Goal: Task Accomplishment & Management: Manage account settings

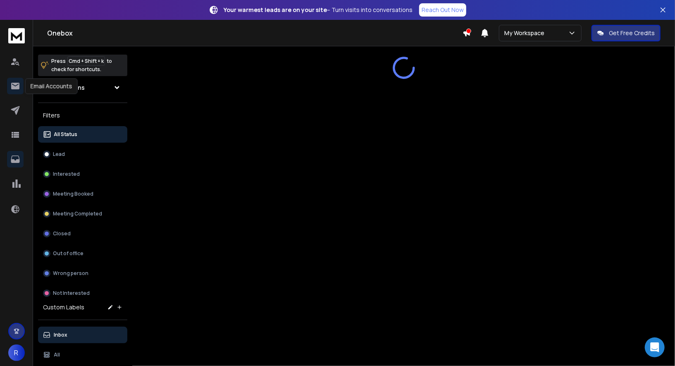
click at [15, 82] on icon at bounding box center [15, 86] width 10 height 10
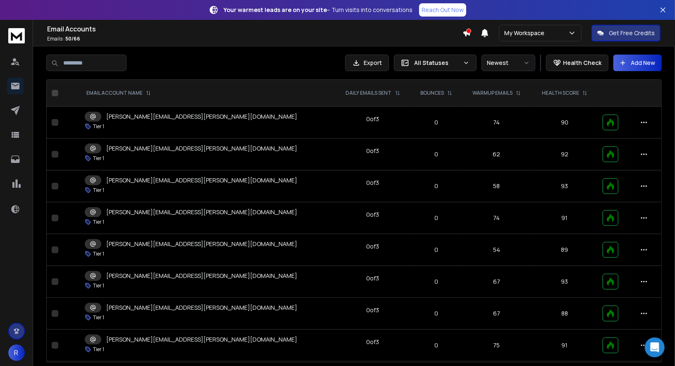
click at [532, 98] on th "HEALTH SCORE" at bounding box center [565, 93] width 66 height 27
click at [542, 92] on p "HEALTH SCORE" at bounding box center [560, 93] width 37 height 7
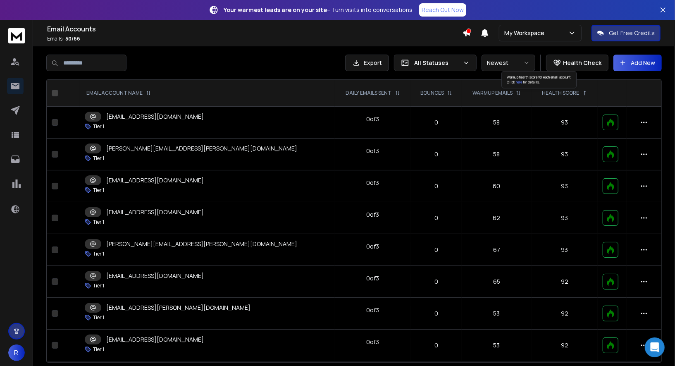
click at [542, 95] on p "HEALTH SCORE" at bounding box center [560, 93] width 37 height 7
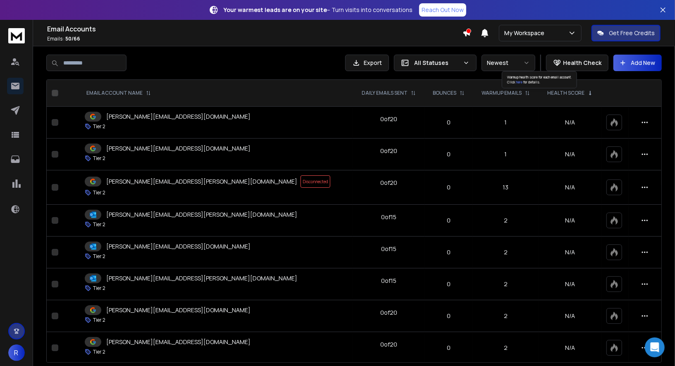
click at [547, 95] on p "HEALTH SCORE" at bounding box center [565, 93] width 37 height 7
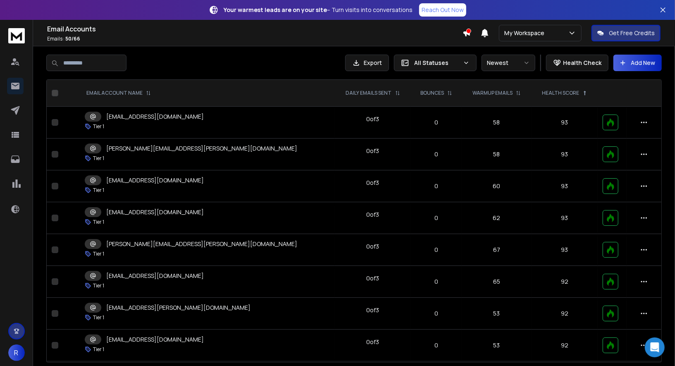
click at [532, 130] on td "93" at bounding box center [565, 123] width 66 height 32
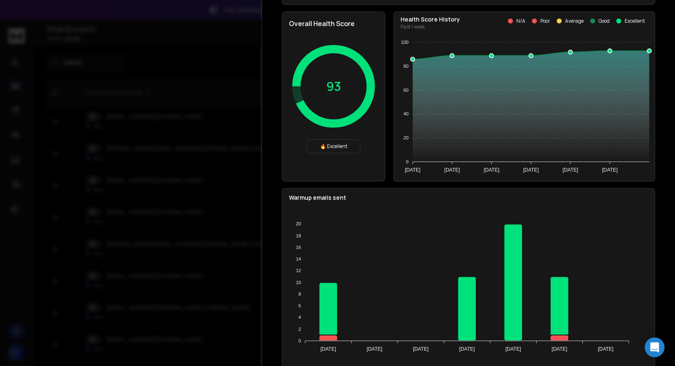
scroll to position [310, 0]
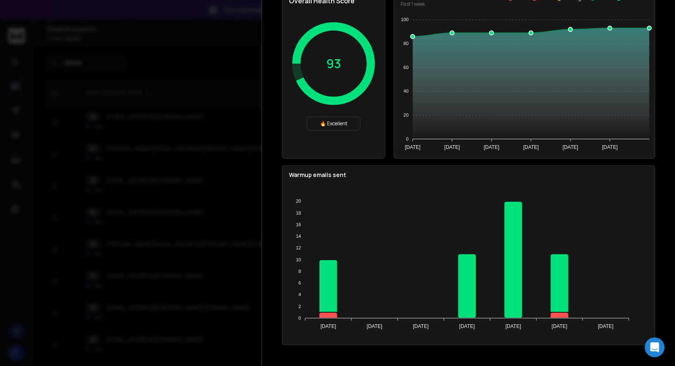
click at [185, 251] on div at bounding box center [337, 183] width 675 height 366
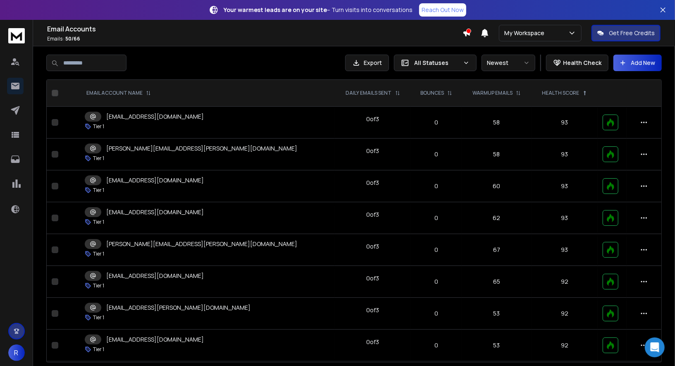
scroll to position [211, 0]
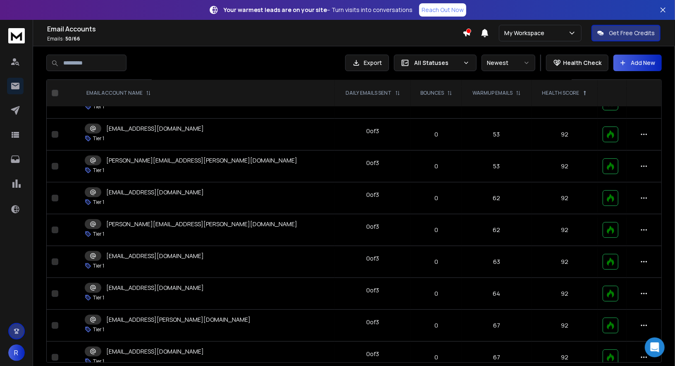
click at [480, 258] on td "63" at bounding box center [496, 262] width 69 height 32
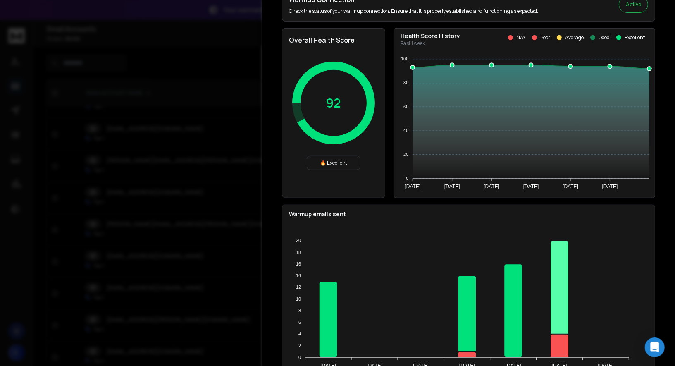
scroll to position [289, 0]
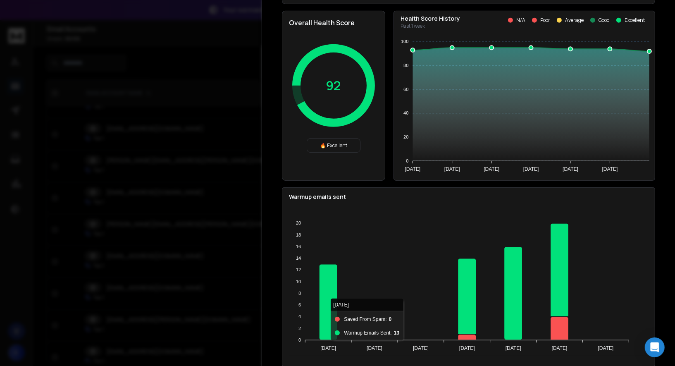
click at [203, 217] on div at bounding box center [337, 183] width 675 height 366
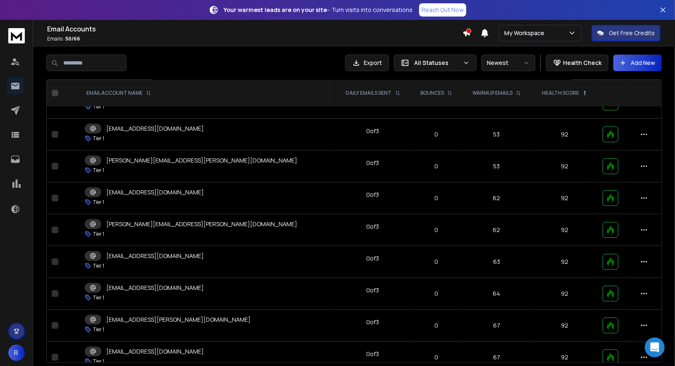
scroll to position [399, 0]
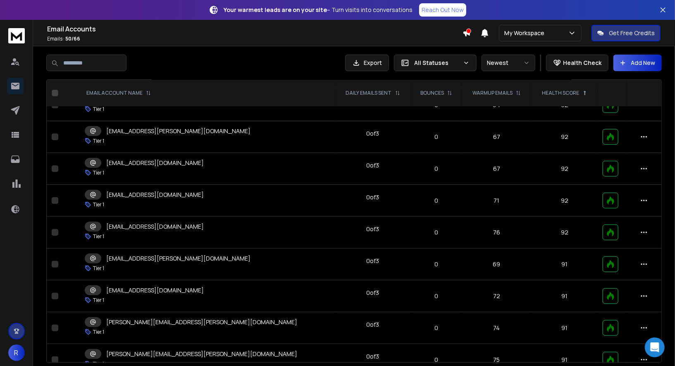
click at [462, 238] on td "76" at bounding box center [496, 233] width 69 height 32
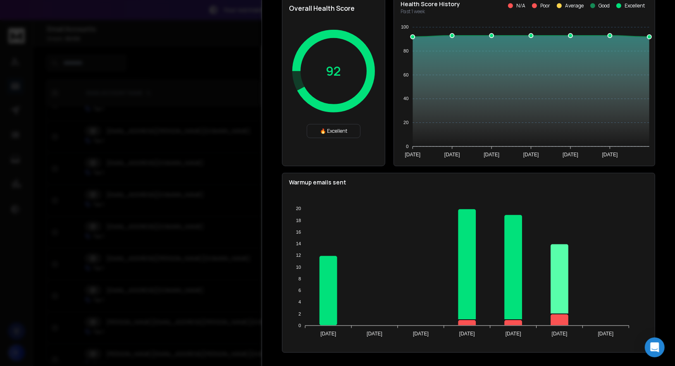
scroll to position [310, 0]
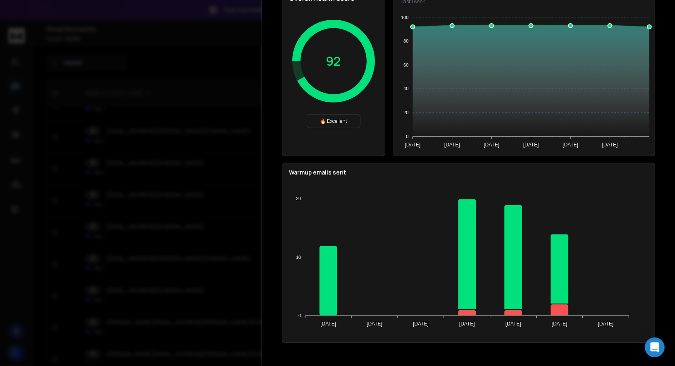
click at [180, 204] on div at bounding box center [337, 183] width 675 height 366
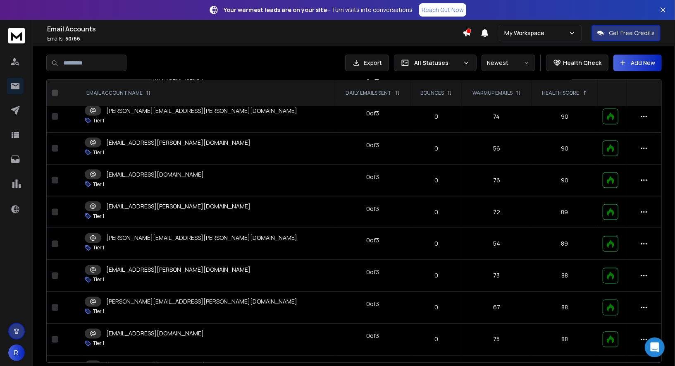
scroll to position [0, 0]
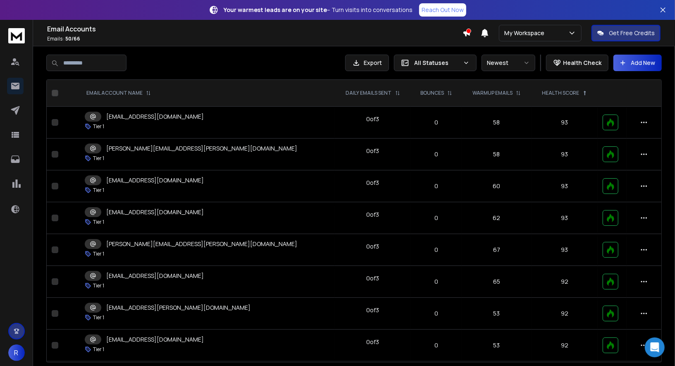
click at [544, 119] on td "93" at bounding box center [565, 123] width 66 height 32
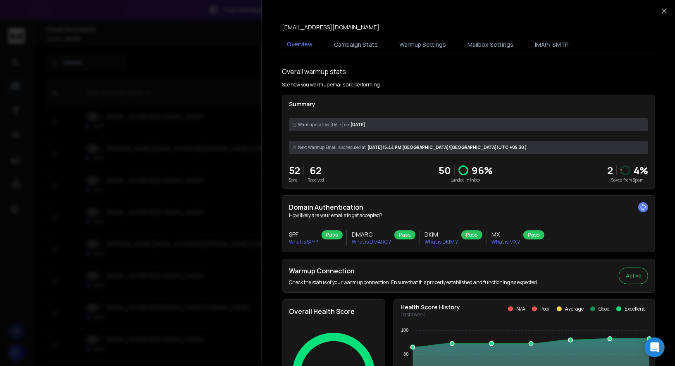
click at [435, 48] on button "Warmup Settings" at bounding box center [422, 45] width 57 height 18
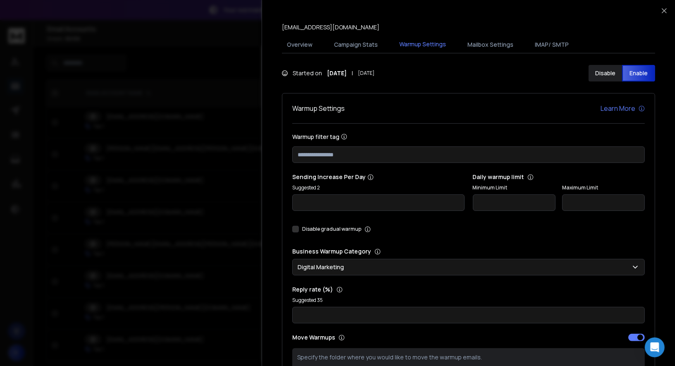
scroll to position [146, 0]
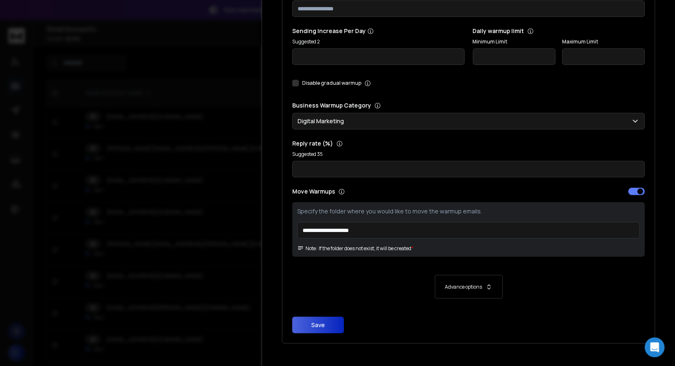
click at [487, 287] on icon "button" at bounding box center [489, 287] width 7 height 7
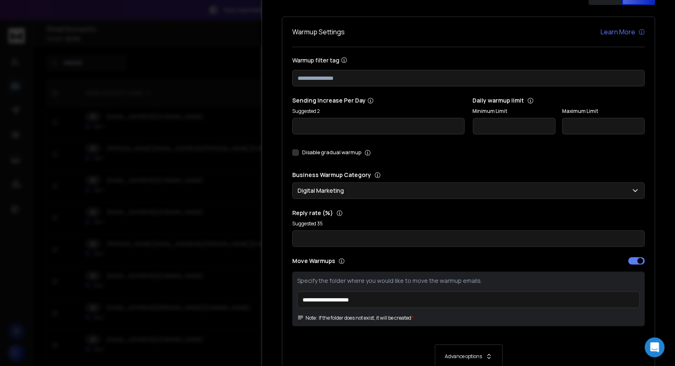
scroll to position [0, 0]
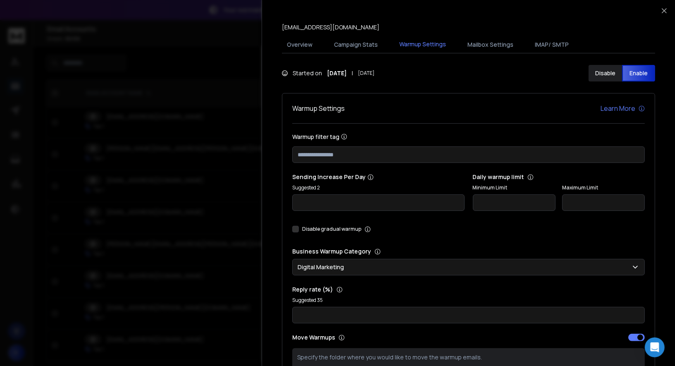
click at [259, 184] on div at bounding box center [337, 183] width 675 height 366
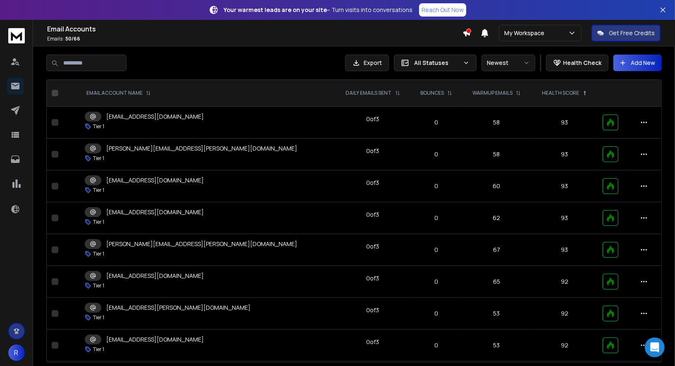
click at [434, 64] on p "All Statuses" at bounding box center [436, 63] width 45 height 8
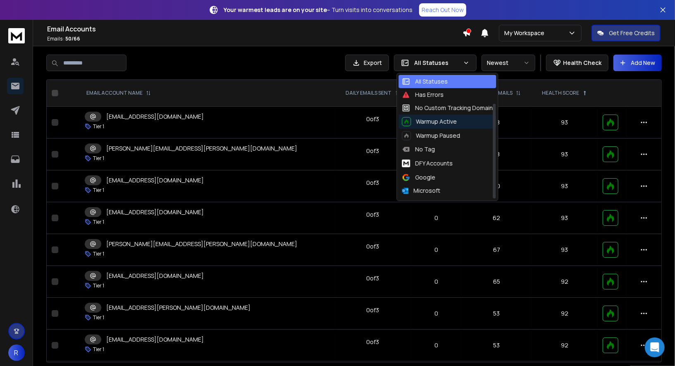
scroll to position [37, 0]
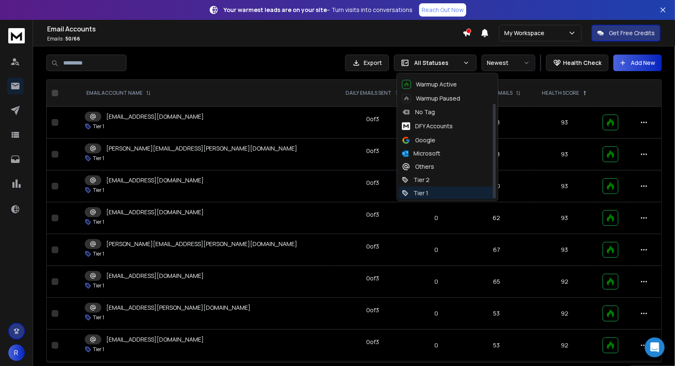
click at [425, 194] on div "Tier 1" at bounding box center [415, 193] width 26 height 8
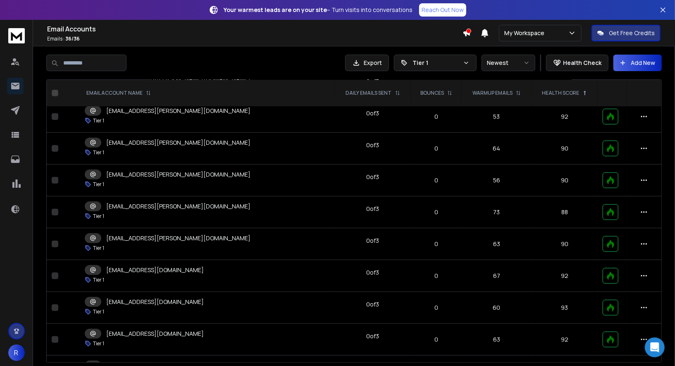
scroll to position [0, 0]
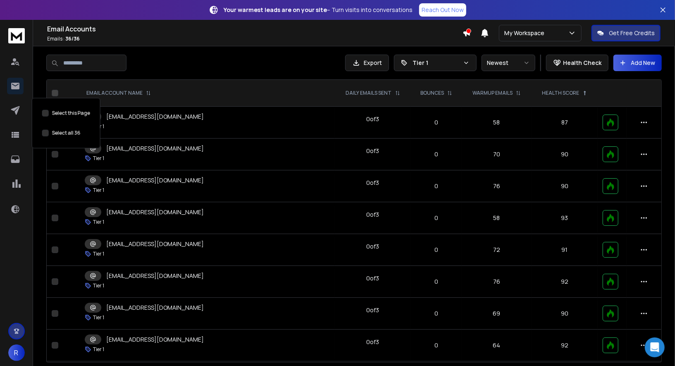
click at [58, 95] on div at bounding box center [66, 93] width 28 height 7
click at [53, 94] on button "Select this Page" at bounding box center [55, 93] width 7 height 7
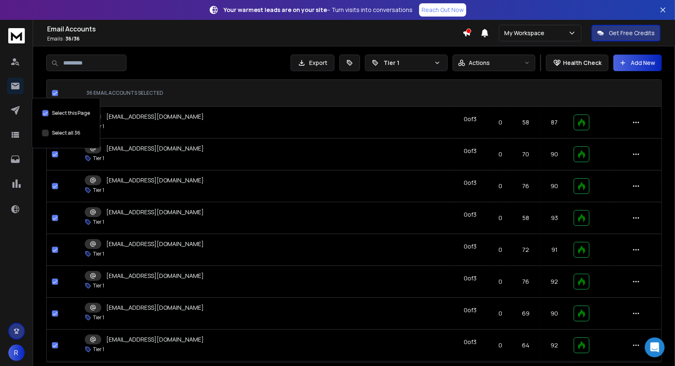
click at [73, 138] on div "Select all 36" at bounding box center [66, 133] width 48 height 17
click at [73, 135] on label "Select all 36" at bounding box center [66, 133] width 29 height 7
click at [46, 131] on button "Select this Page" at bounding box center [45, 133] width 7 height 7
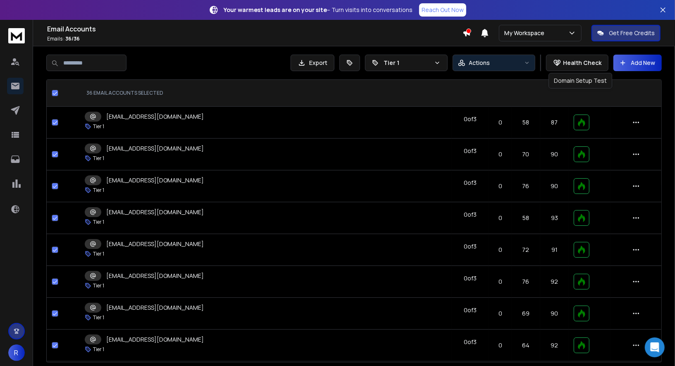
click at [528, 65] on icon "button" at bounding box center [527, 63] width 6 height 7
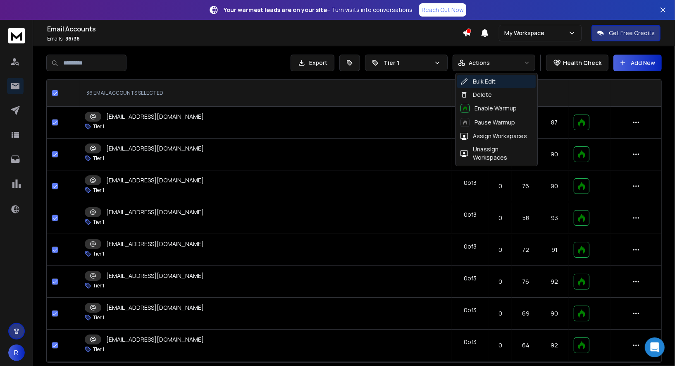
click at [513, 84] on div "Bulk Edit" at bounding box center [496, 81] width 79 height 13
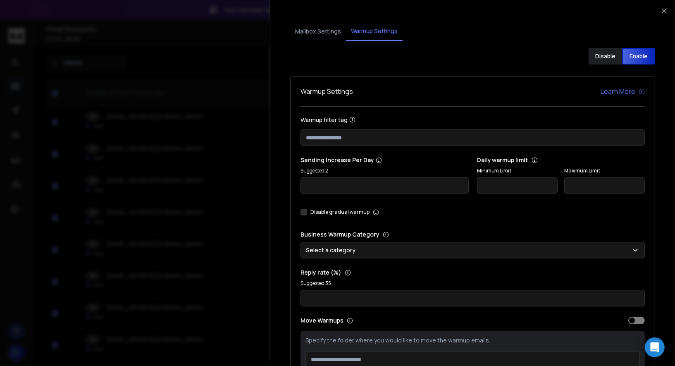
click at [378, 27] on button "Warmup Settings" at bounding box center [374, 31] width 57 height 19
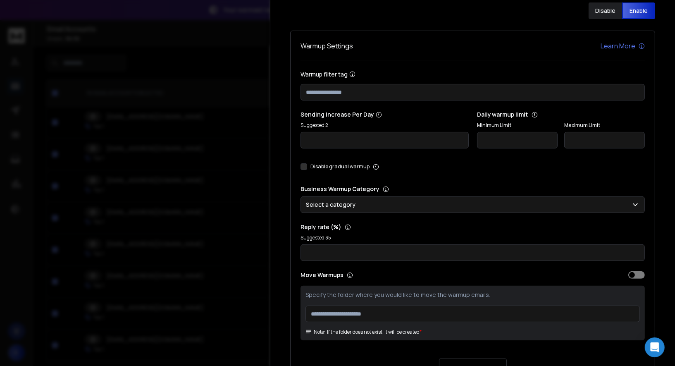
scroll to position [46, 0]
click at [368, 141] on input "number" at bounding box center [385, 139] width 168 height 17
type input "*"
click at [494, 143] on input "number" at bounding box center [517, 139] width 81 height 17
type input "*"
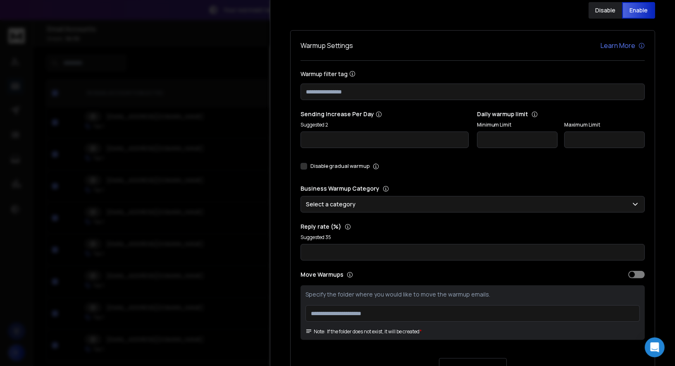
click at [588, 141] on input "number" at bounding box center [604, 139] width 81 height 17
type input "**"
click at [544, 182] on form "Warmup Settings Learn More Warmup filter tag Sending Increase Per Day Suggested…" at bounding box center [473, 229] width 344 height 376
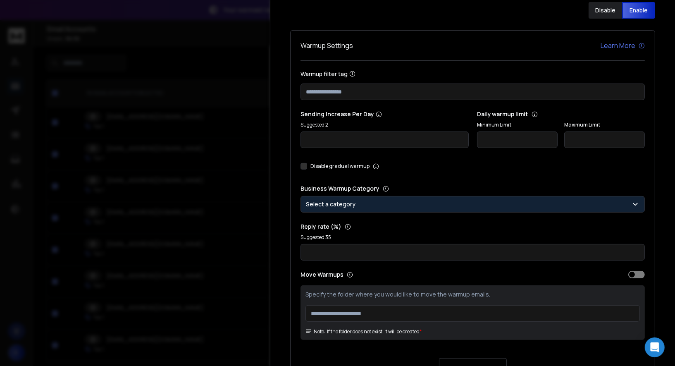
click at [403, 202] on div "Select a category" at bounding box center [473, 204] width 334 height 8
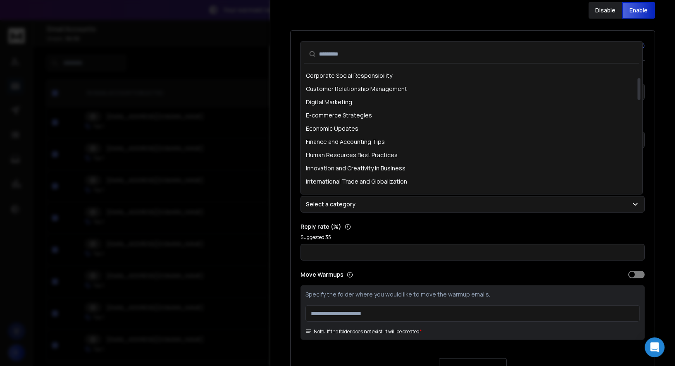
scroll to position [64, 0]
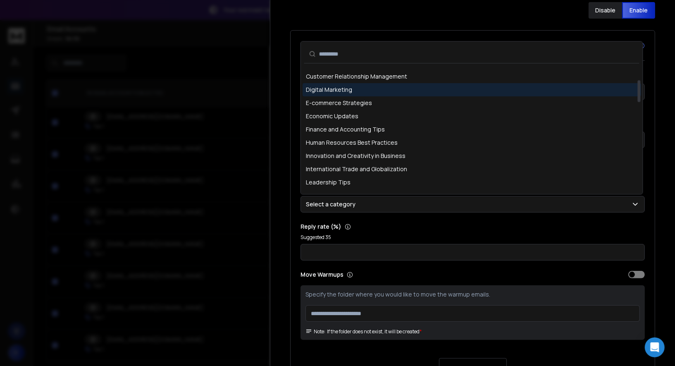
click at [351, 93] on div "Digital Marketing" at bounding box center [472, 89] width 339 height 13
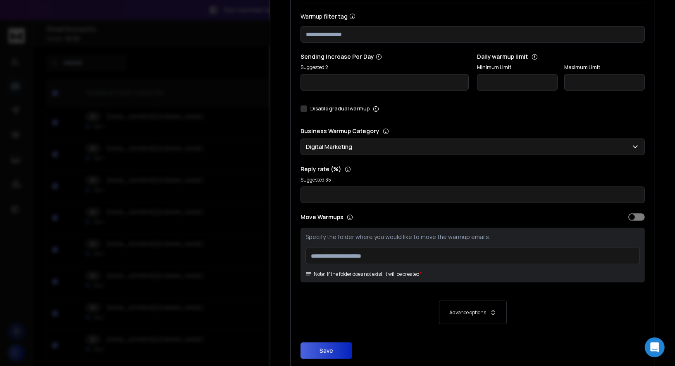
scroll to position [114, 0]
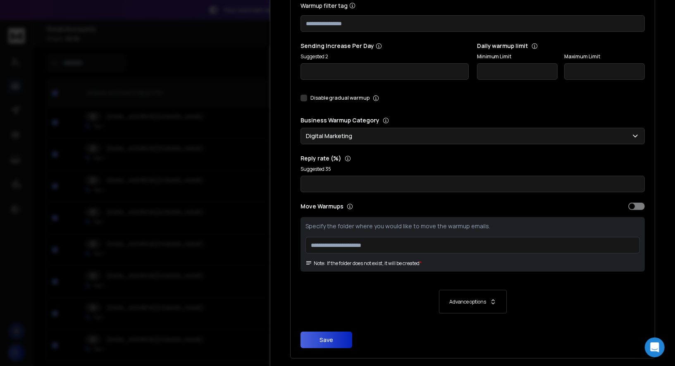
click at [397, 178] on input "number" at bounding box center [473, 184] width 344 height 17
type input "**"
click at [412, 153] on form "Warmup Settings Learn More Warmup filter tag Sending Increase Per Day Suggested…" at bounding box center [473, 160] width 344 height 376
click at [389, 162] on div "Reply rate (%) Suggested 35 **" at bounding box center [473, 173] width 344 height 38
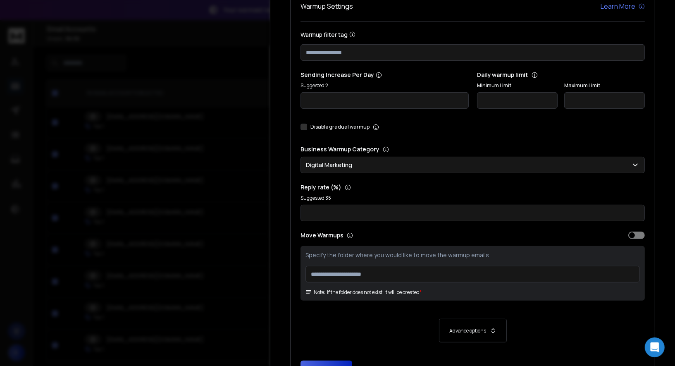
scroll to position [129, 0]
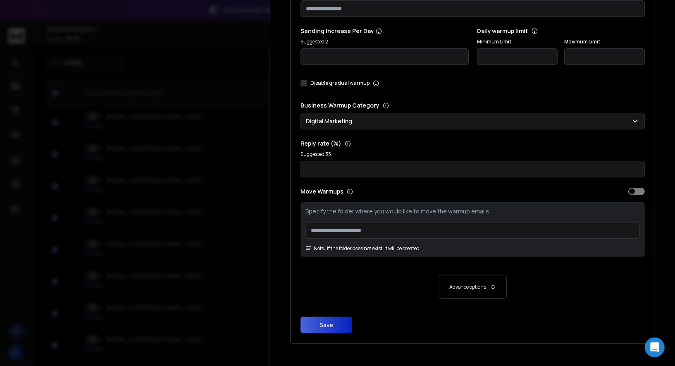
click at [471, 286] on p "Advance options" at bounding box center [467, 287] width 37 height 7
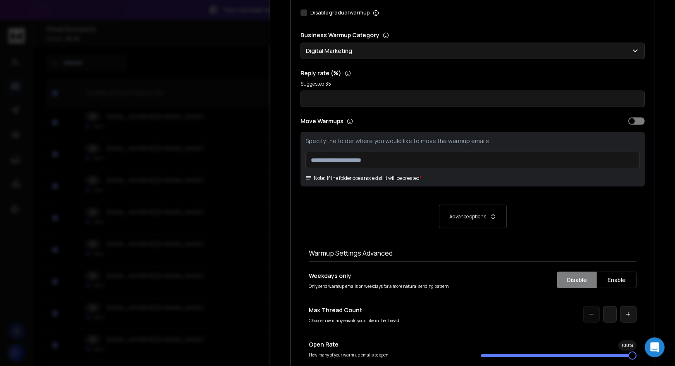
scroll to position [200, 0]
click at [396, 158] on input at bounding box center [473, 159] width 334 height 17
type input "**********"
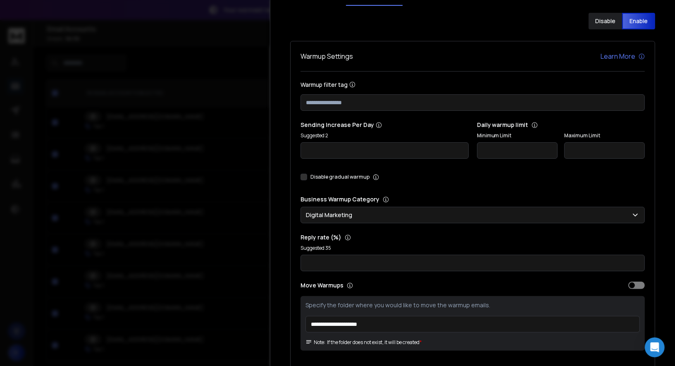
scroll to position [26, 0]
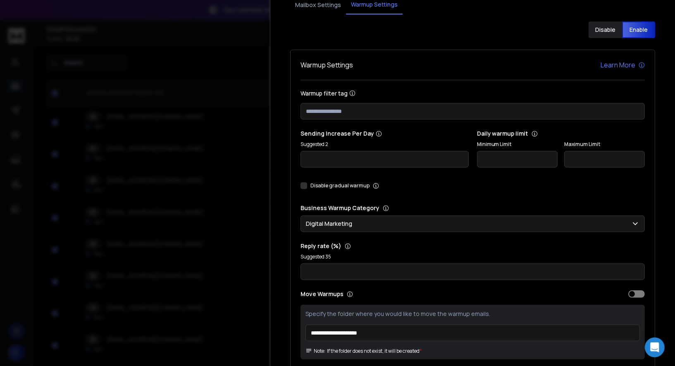
click at [384, 110] on input at bounding box center [473, 111] width 344 height 17
type input "**********"
click at [351, 105] on input "**********" at bounding box center [473, 111] width 344 height 17
drag, startPoint x: 351, startPoint y: 105, endPoint x: 393, endPoint y: 110, distance: 42.6
click at [393, 110] on input "**********" at bounding box center [473, 111] width 344 height 17
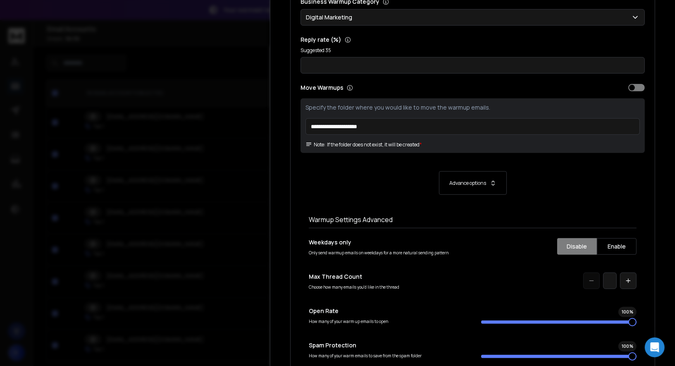
scroll to position [233, 0]
click at [399, 134] on div "**********" at bounding box center [473, 125] width 344 height 55
click at [403, 127] on input "**********" at bounding box center [473, 126] width 334 height 17
click at [337, 182] on button "Advance options" at bounding box center [473, 183] width 328 height 24
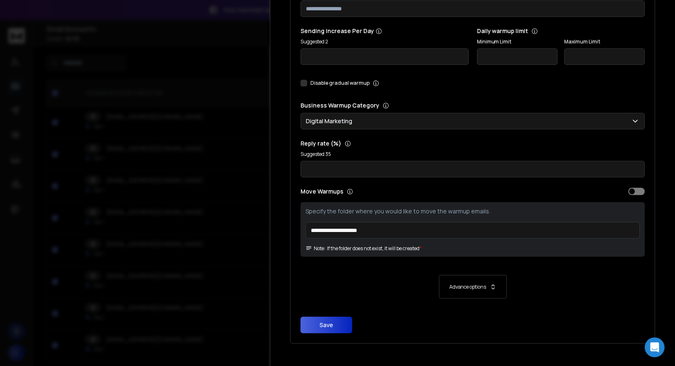
click at [458, 286] on p "Advance options" at bounding box center [467, 287] width 37 height 7
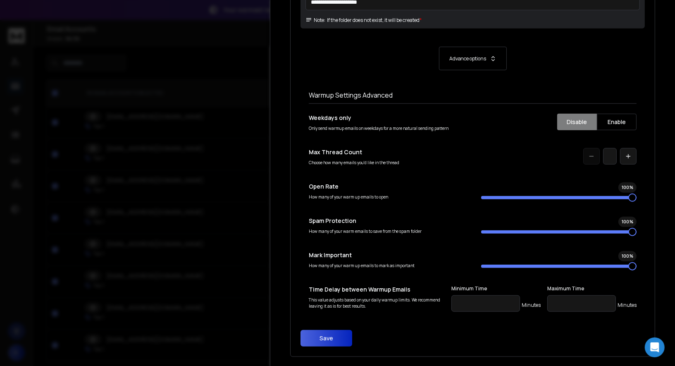
scroll to position [364, 0]
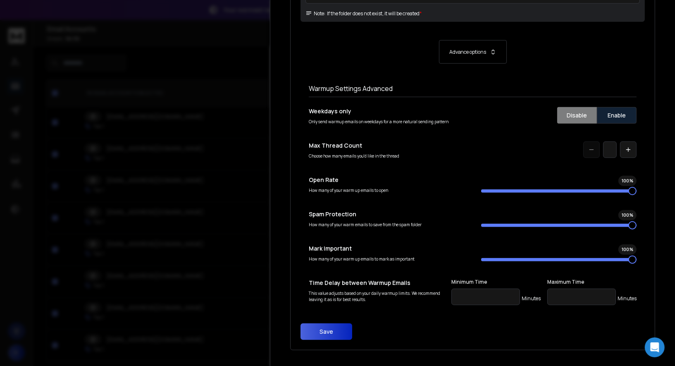
click at [611, 117] on button "Enable" at bounding box center [617, 115] width 40 height 17
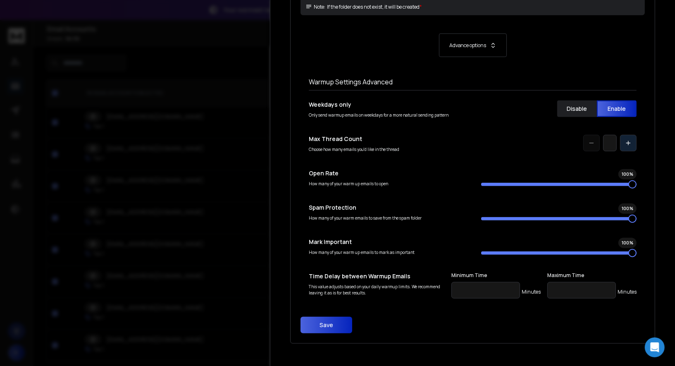
click at [625, 141] on icon "button" at bounding box center [628, 143] width 7 height 7
type input "*"
click at [466, 290] on input "number" at bounding box center [485, 290] width 69 height 17
type input "*"
click at [436, 169] on p "Open Rate" at bounding box center [386, 173] width 155 height 8
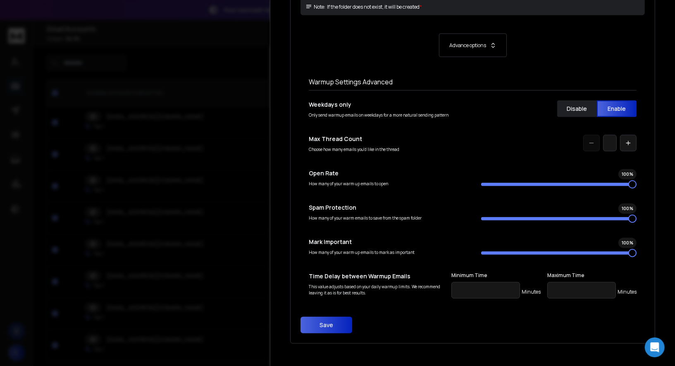
click at [455, 298] on input "**" at bounding box center [485, 290] width 69 height 17
type input "*"
type input "**"
click at [554, 286] on input "number" at bounding box center [581, 290] width 69 height 17
type input "**"
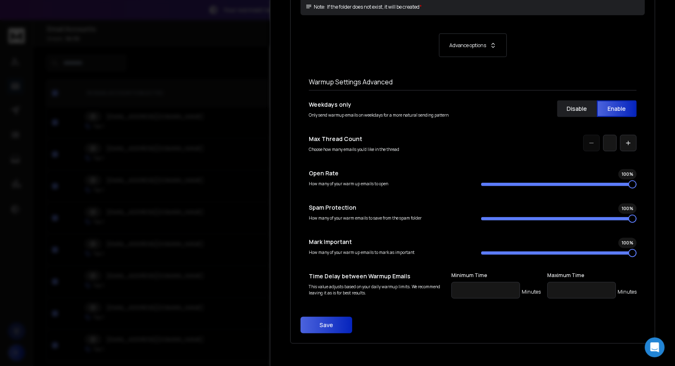
click at [453, 191] on div "Weekdays only Only send warmup emails on weekdays for a more natural sending pa…" at bounding box center [473, 199] width 328 height 198
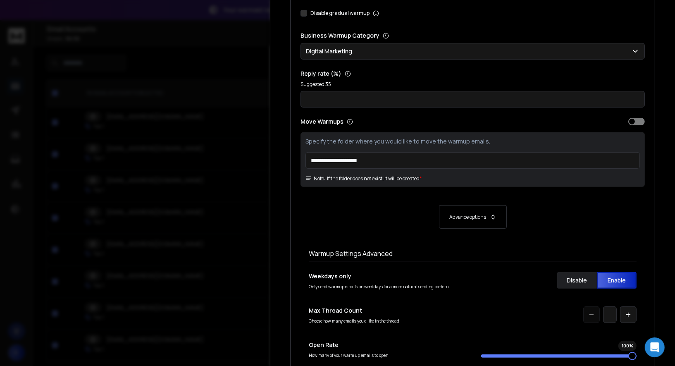
scroll to position [191, 0]
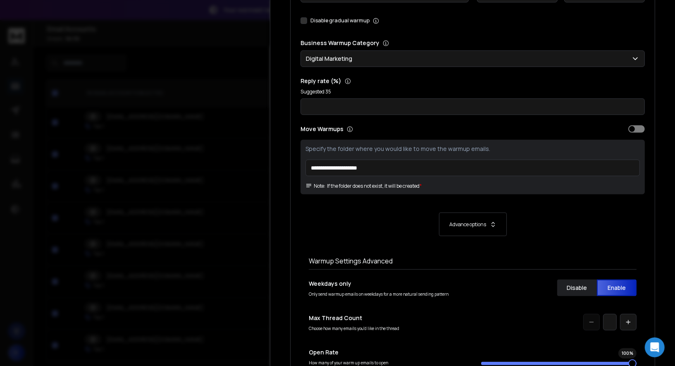
click at [325, 107] on input "**" at bounding box center [473, 106] width 344 height 17
type input "*"
type input "**"
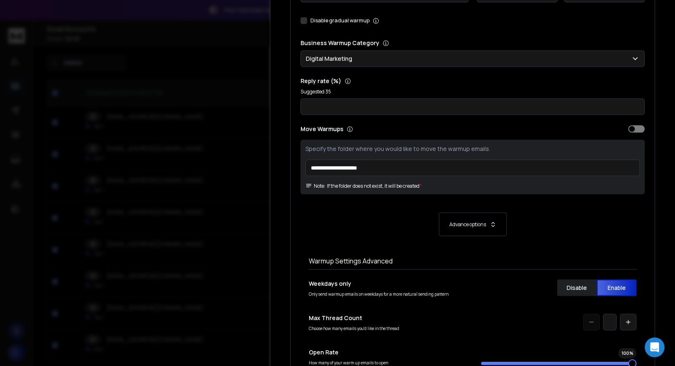
click at [408, 79] on p "Reply rate (%)" at bounding box center [473, 81] width 344 height 8
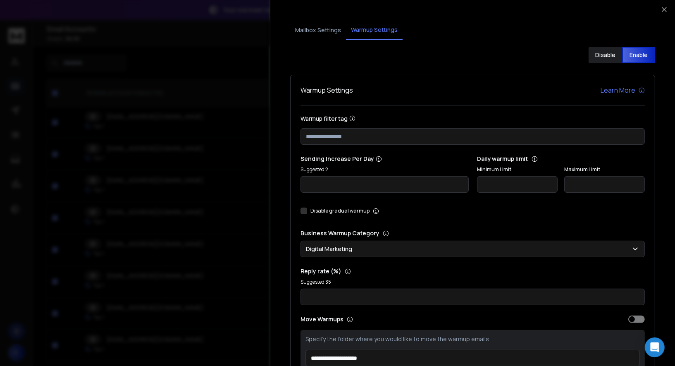
scroll to position [0, 0]
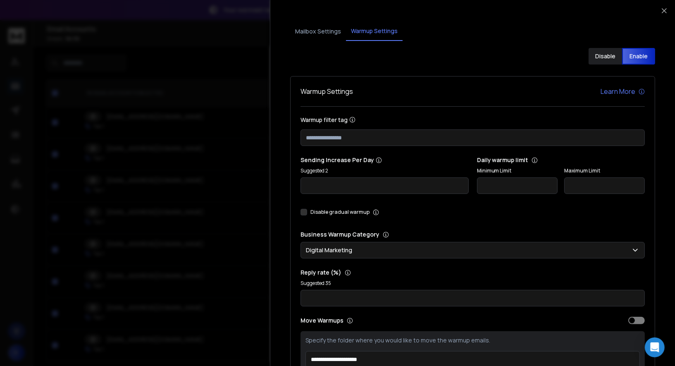
click at [496, 188] on input "*" at bounding box center [517, 185] width 81 height 17
click at [475, 212] on div "Disable gradual warmup" at bounding box center [473, 212] width 344 height 17
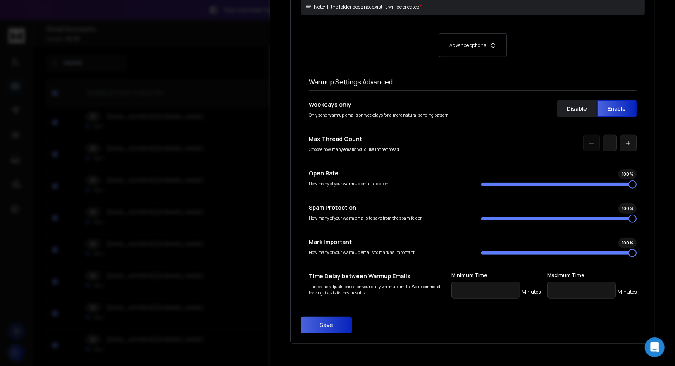
scroll to position [10, 0]
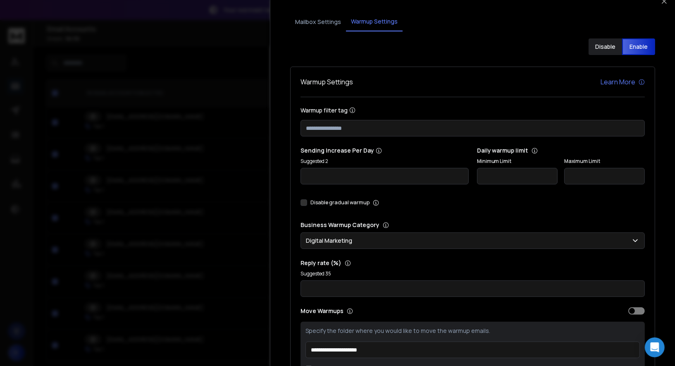
drag, startPoint x: 498, startPoint y: 174, endPoint x: 455, endPoint y: 174, distance: 43.4
click at [455, 174] on div "Sending Increase Per Day Suggested 2 * Daily warmup limit Minimum Limit * Maxim…" at bounding box center [473, 165] width 344 height 38
type input "*"
click at [518, 221] on p "Business Warmup Category" at bounding box center [473, 225] width 344 height 8
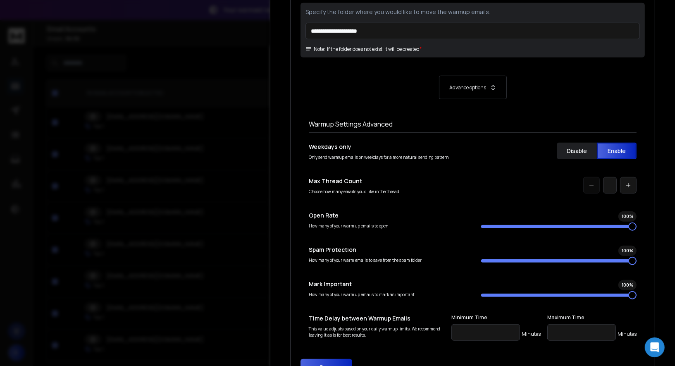
scroll to position [370, 0]
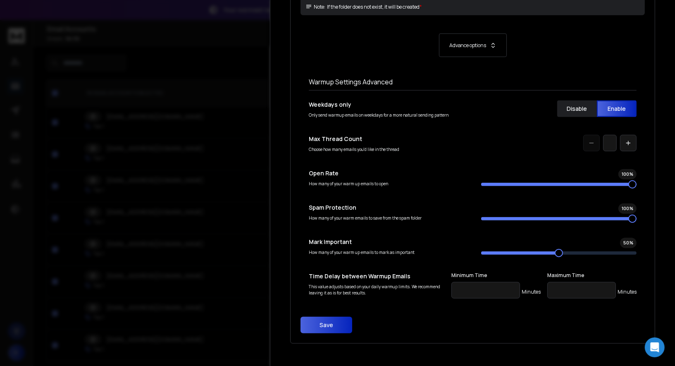
click at [557, 255] on span at bounding box center [559, 253] width 8 height 8
click at [340, 322] on button "Save" at bounding box center [327, 325] width 52 height 17
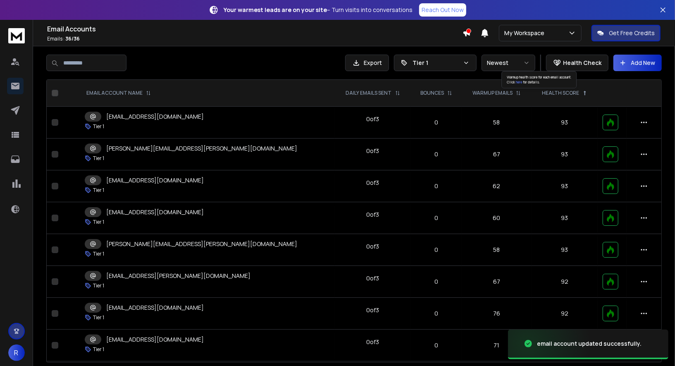
click at [532, 119] on td "93" at bounding box center [565, 123] width 66 height 32
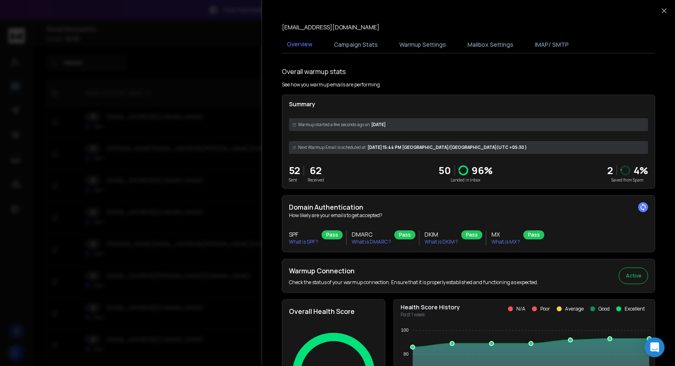
click at [432, 45] on button "Warmup Settings" at bounding box center [422, 45] width 57 height 18
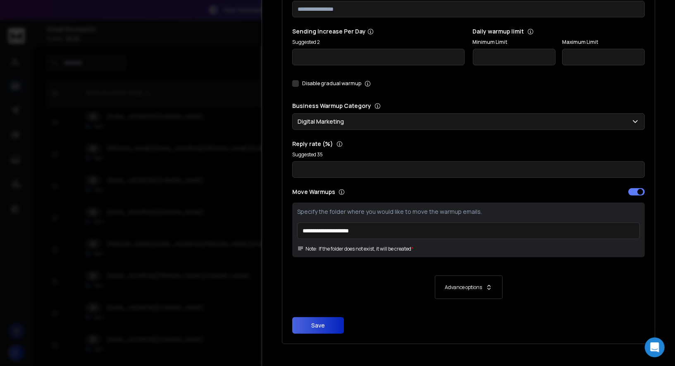
scroll to position [146, 0]
click at [470, 277] on div "Advance options" at bounding box center [469, 287] width 68 height 24
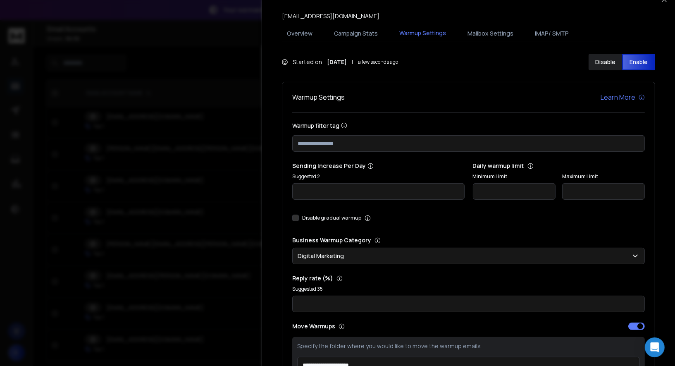
scroll to position [0, 0]
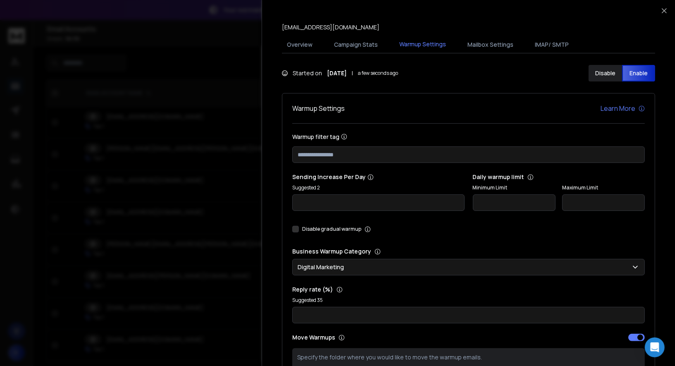
click at [226, 245] on div at bounding box center [337, 183] width 675 height 366
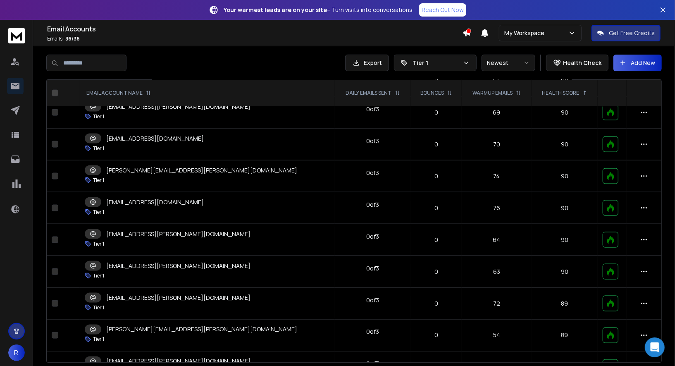
scroll to position [889, 0]
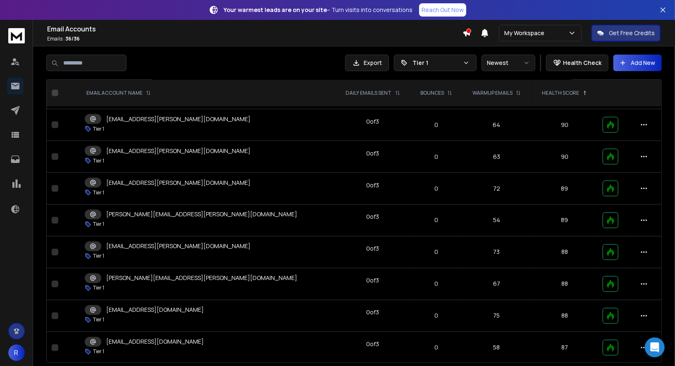
click at [532, 344] on td "87" at bounding box center [565, 348] width 66 height 32
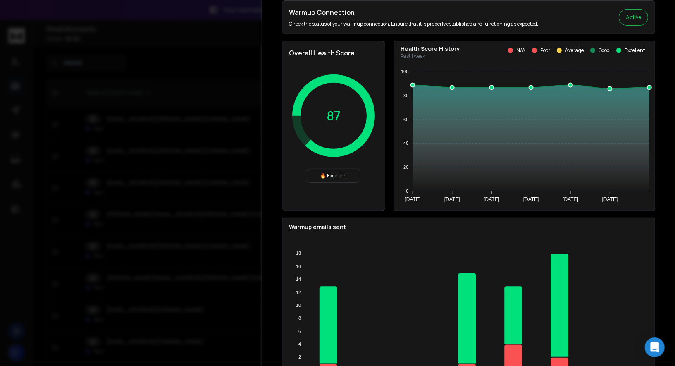
scroll to position [310, 0]
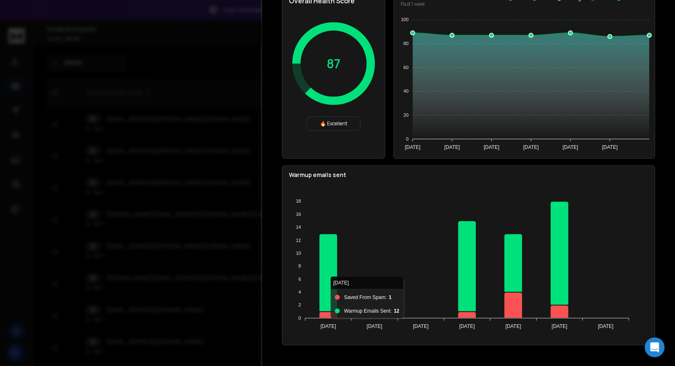
click at [185, 239] on div at bounding box center [337, 183] width 675 height 366
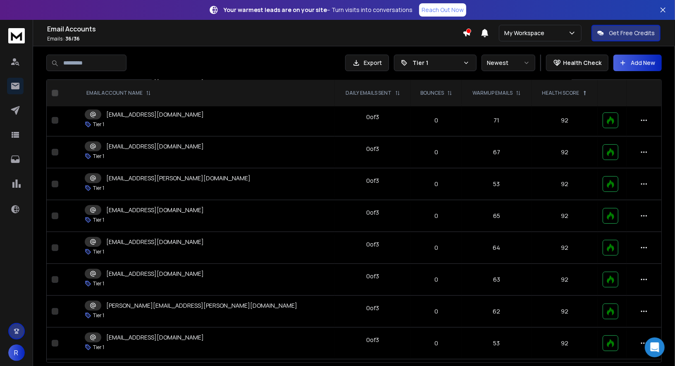
scroll to position [0, 0]
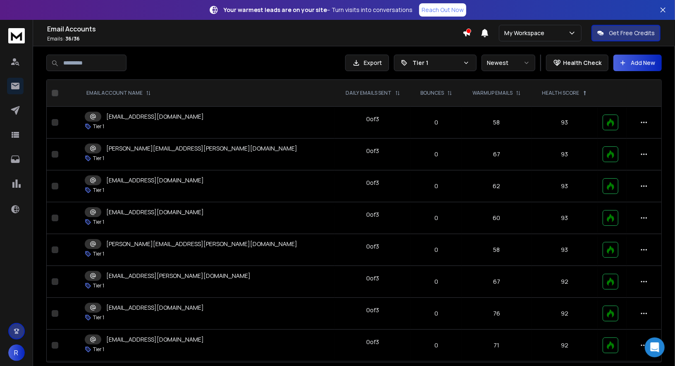
click at [477, 134] on td "58" at bounding box center [496, 123] width 69 height 32
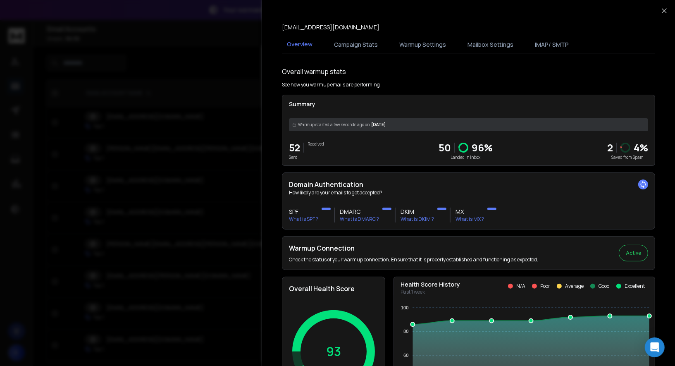
click at [527, 43] on div "Overview Campaign Stats Warmup Settings Mailbox Settings IMAP/ SMTP" at bounding box center [468, 44] width 373 height 17
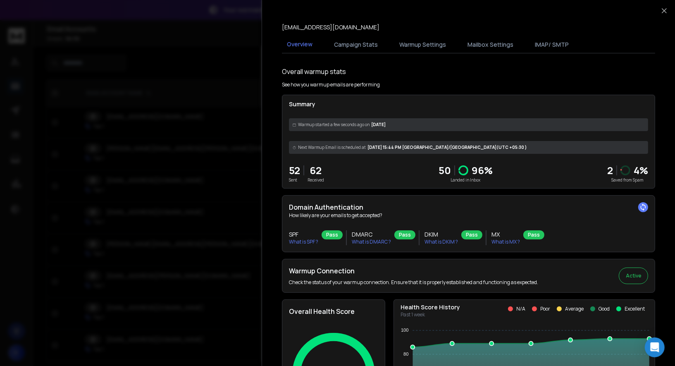
click at [533, 43] on button "IMAP/ SMTP" at bounding box center [552, 45] width 44 height 18
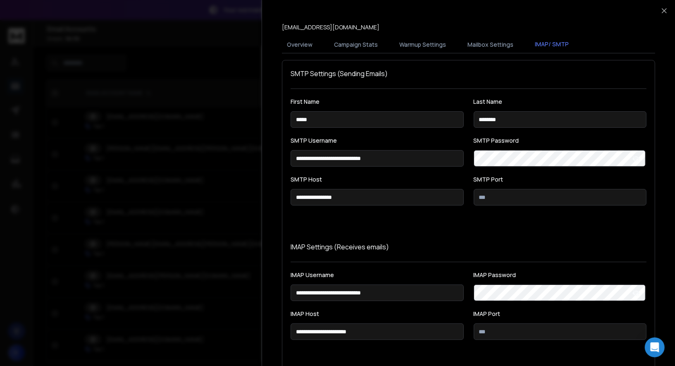
click at [499, 38] on button "Mailbox Settings" at bounding box center [491, 45] width 56 height 18
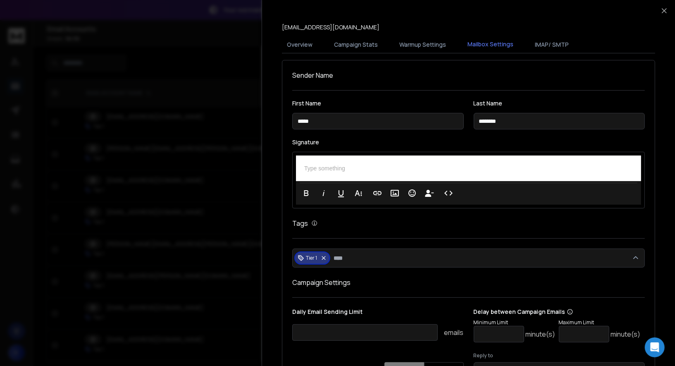
click at [419, 46] on button "Warmup Settings" at bounding box center [422, 45] width 57 height 18
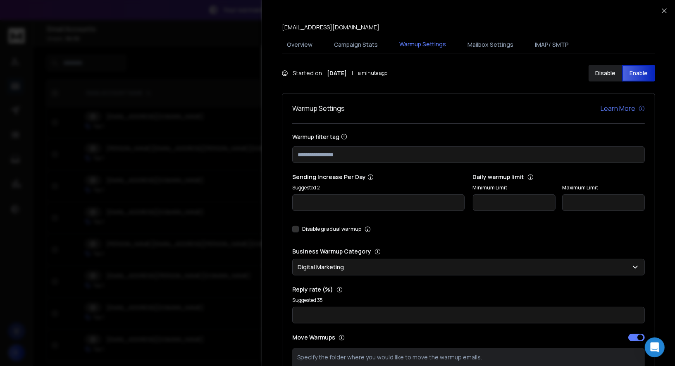
click at [387, 48] on div "Overview Campaign Stats Warmup Settings Mailbox Settings IMAP/ SMTP" at bounding box center [468, 44] width 373 height 17
click at [363, 46] on button "Campaign Stats" at bounding box center [356, 45] width 54 height 18
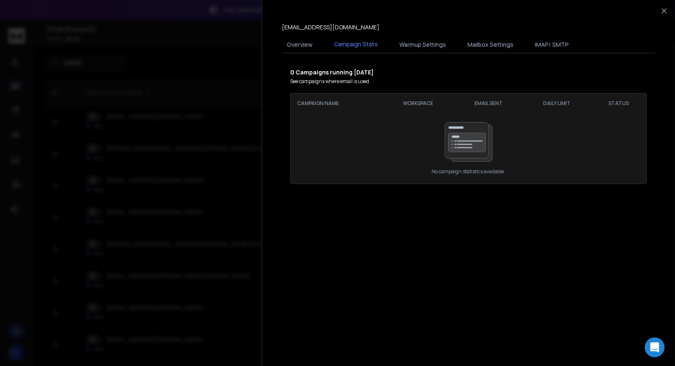
click at [303, 46] on button "Overview" at bounding box center [300, 45] width 36 height 18
